Goal: Task Accomplishment & Management: Manage account settings

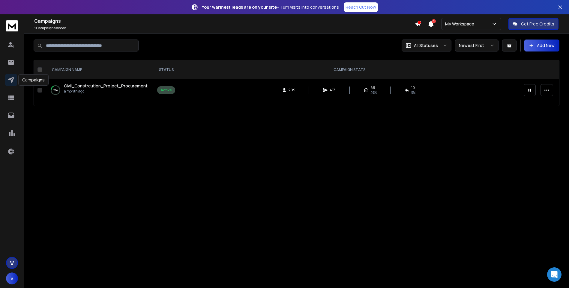
click at [15, 0] on div "Your warmest leads are on your site – Turn visits into conversations Reach Out …" at bounding box center [284, 7] width 569 height 14
click at [11, 116] on icon at bounding box center [10, 115] width 7 height 7
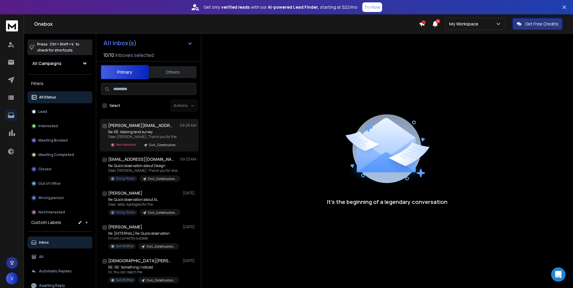
click at [169, 136] on p "Dear Sir, Thank you for the" at bounding box center [144, 137] width 72 height 5
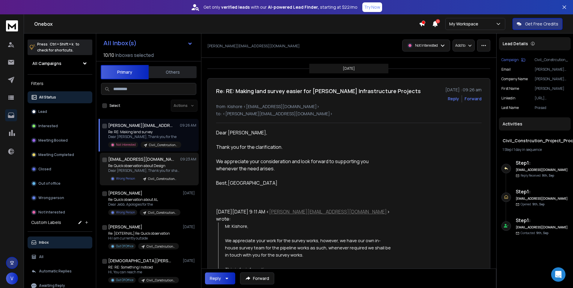
click at [151, 168] on p "Re: Quick observation about Design" at bounding box center [144, 166] width 72 height 5
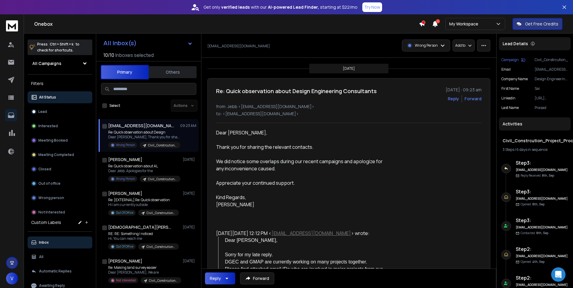
scroll to position [90, 0]
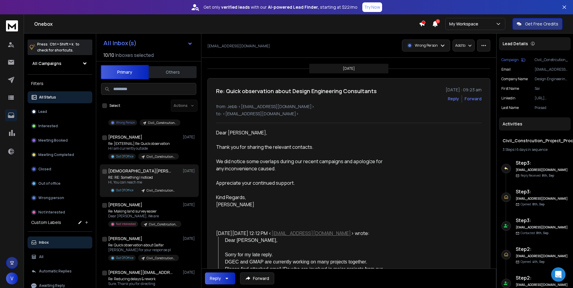
click at [148, 178] on p "RE: RE: Something I noticed" at bounding box center [143, 177] width 71 height 5
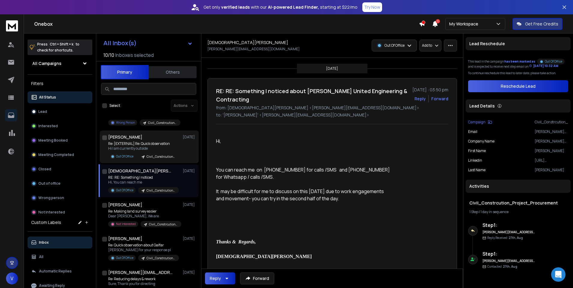
click at [162, 147] on p "Hi I am currently outside" at bounding box center [143, 148] width 71 height 5
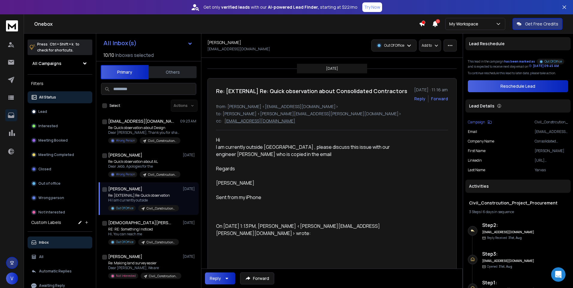
scroll to position [30, 0]
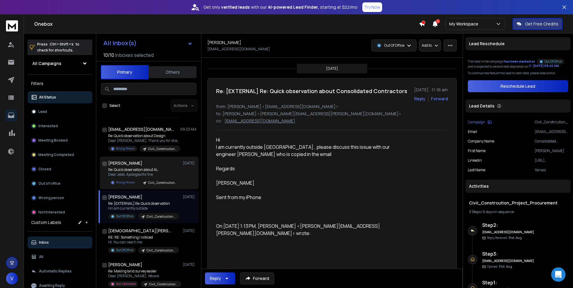
click at [144, 169] on p "Re: Quick observation about AL" at bounding box center [144, 170] width 72 height 5
